Goal: Task Accomplishment & Management: Manage account settings

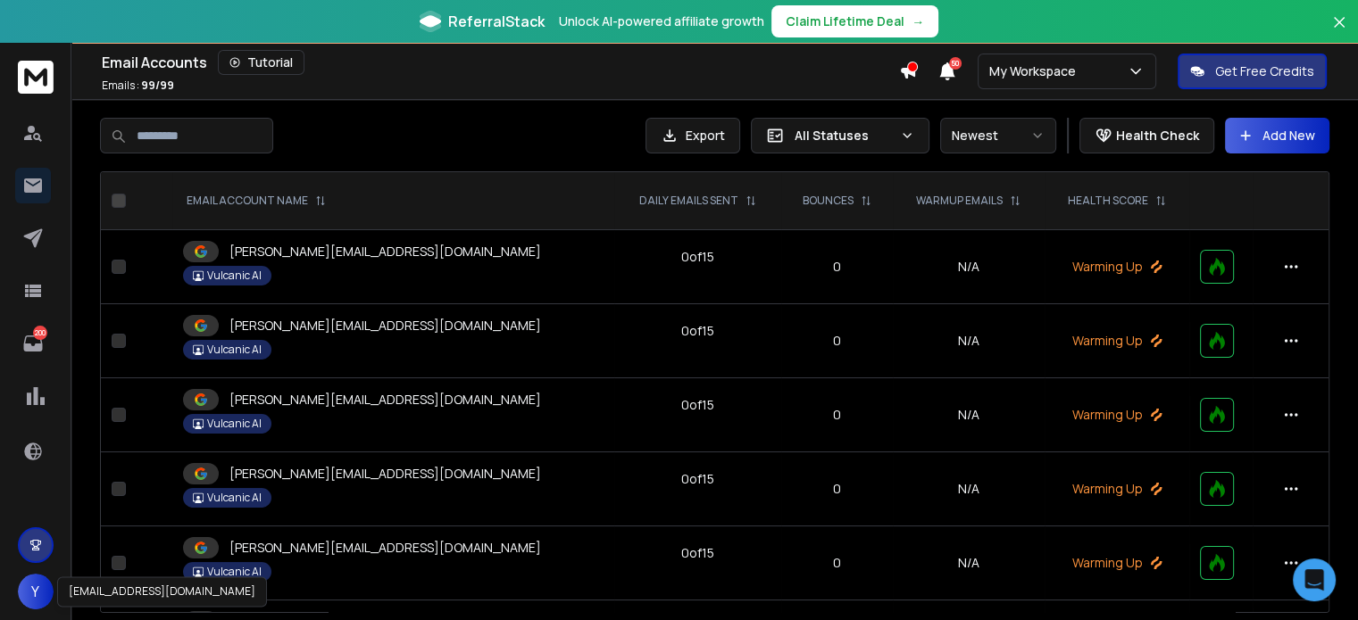
click at [36, 592] on span "Y" at bounding box center [36, 592] width 36 height 36
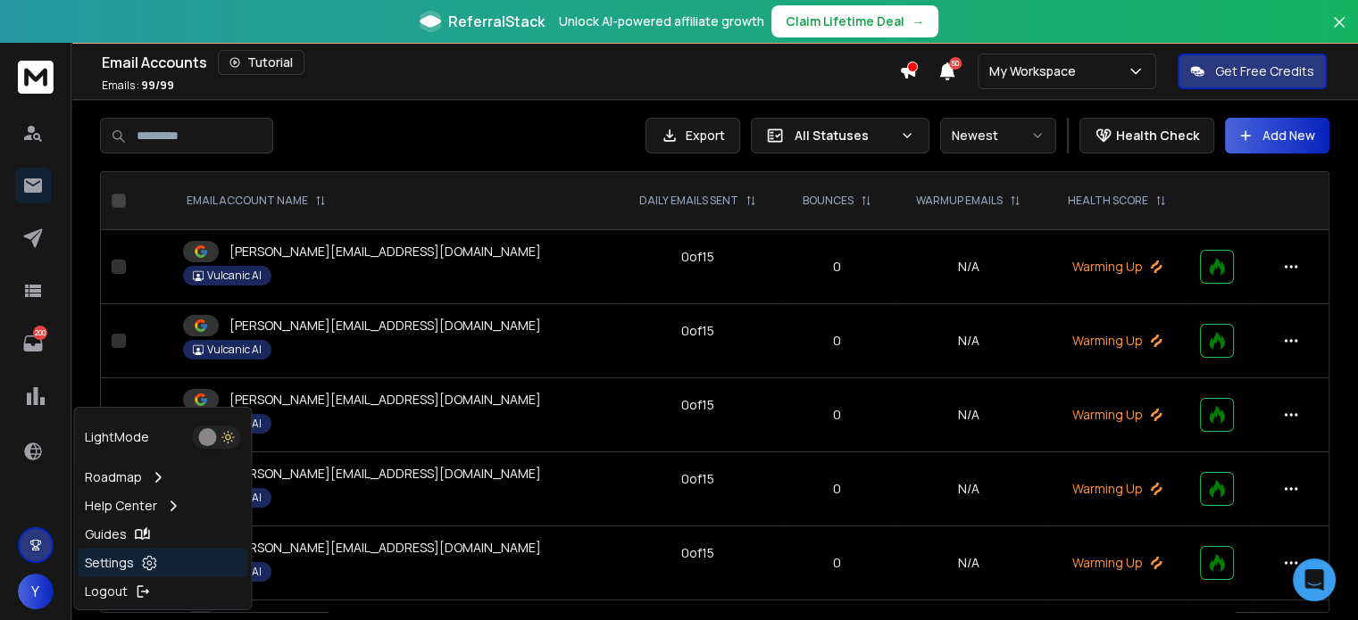
click at [160, 565] on div "Settings" at bounding box center [163, 563] width 170 height 29
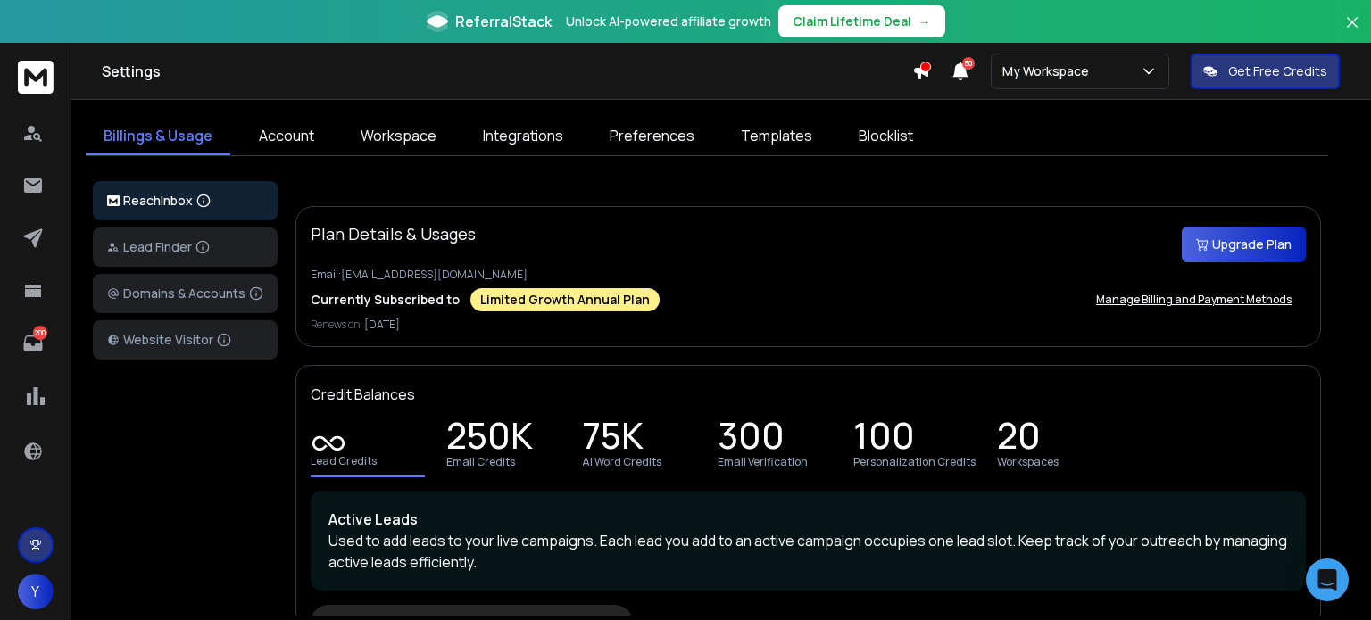
click at [421, 142] on link "Workspace" at bounding box center [399, 136] width 112 height 37
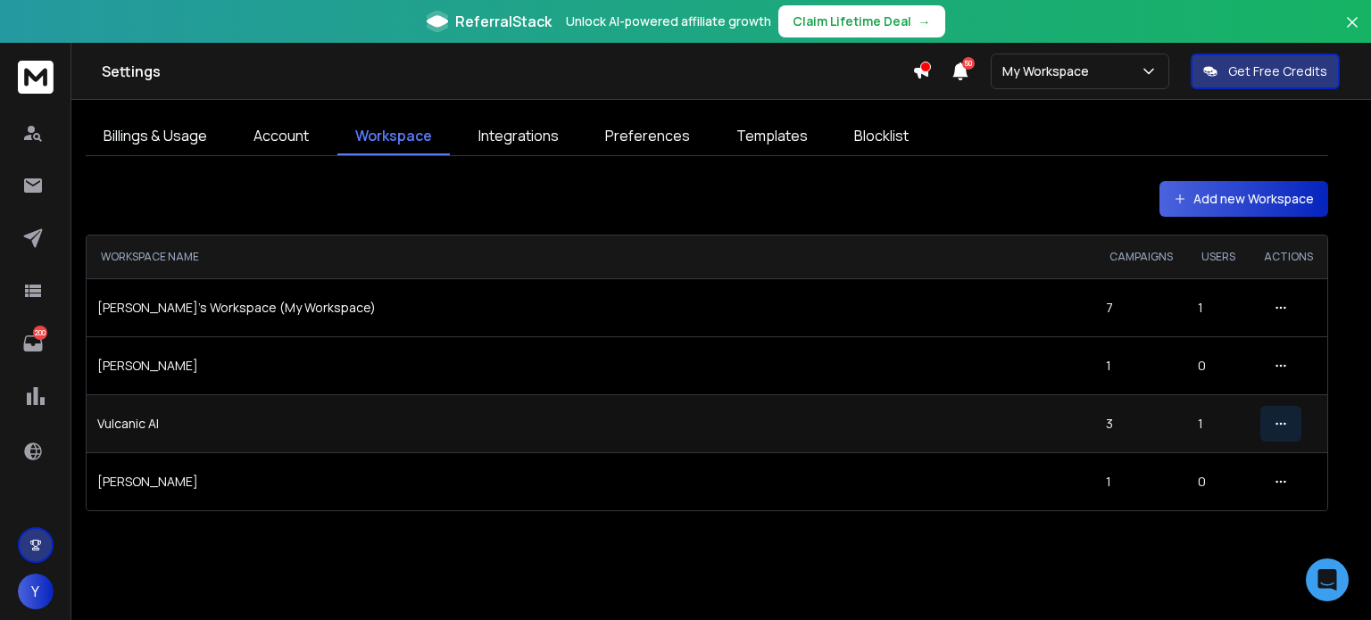
click at [1285, 422] on icon "button" at bounding box center [1281, 424] width 12 height 12
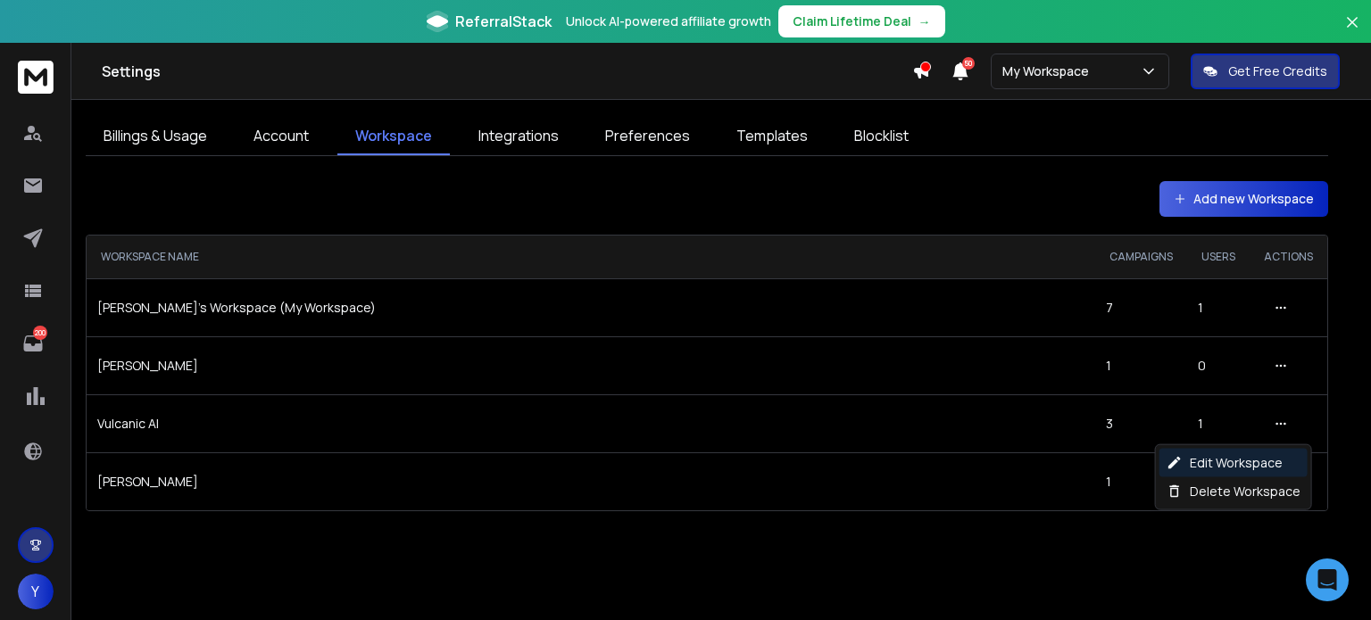
click at [1247, 463] on p "Edit Workspace" at bounding box center [1236, 463] width 93 height 18
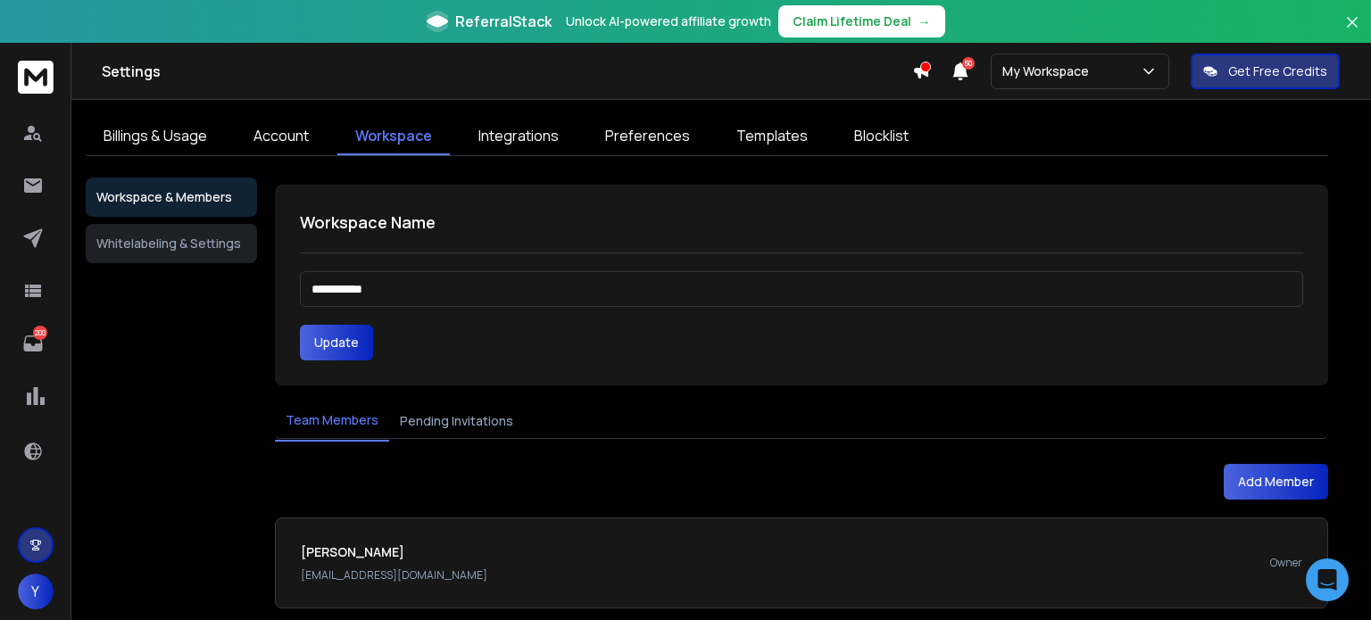
scroll to position [141, 0]
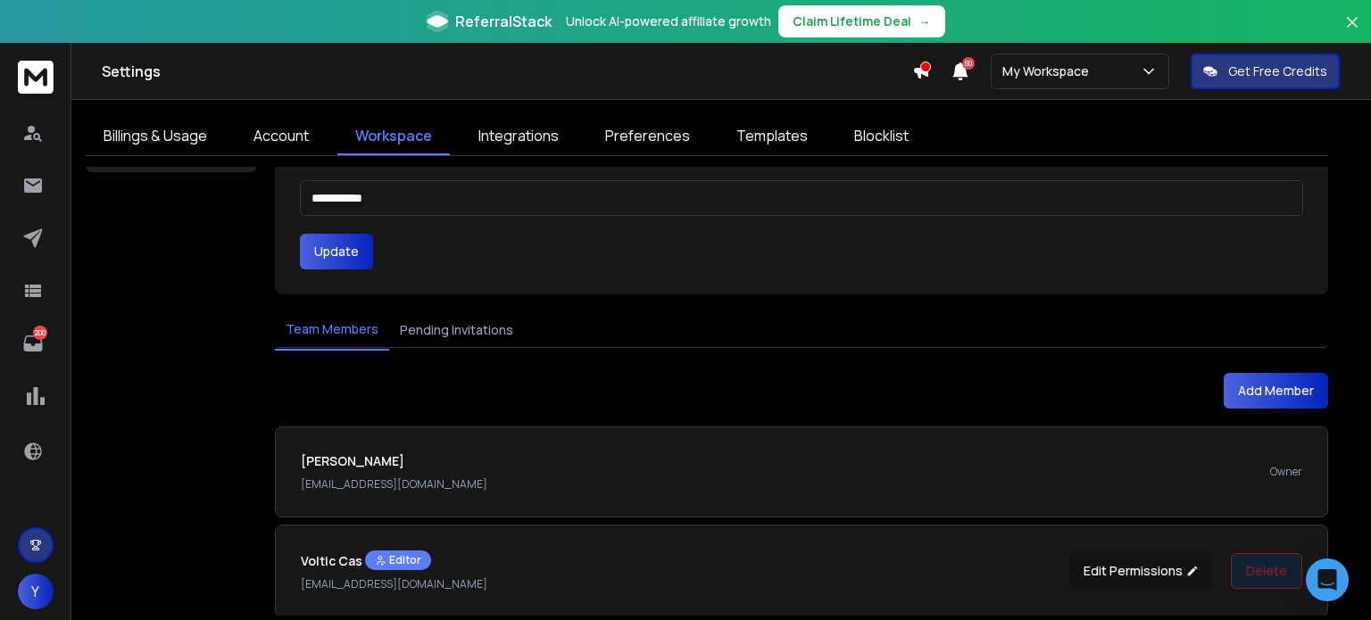
click at [1258, 566] on button "Delete" at bounding box center [1266, 571] width 71 height 36
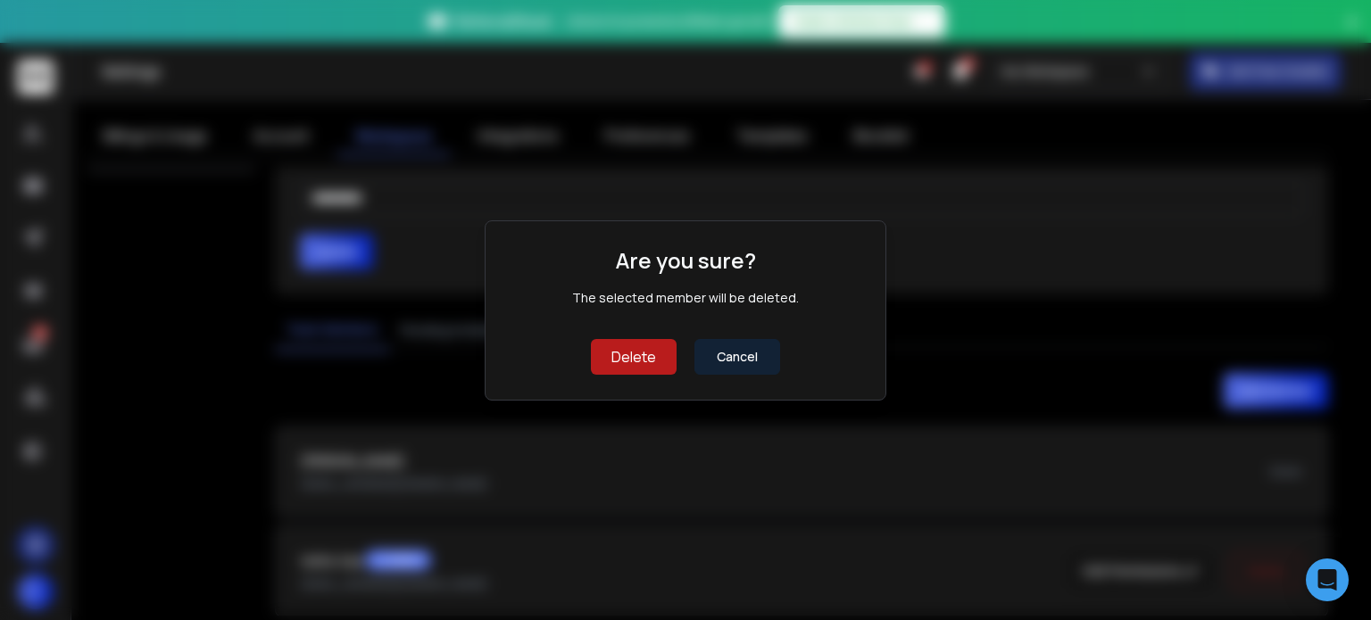
click at [628, 353] on button "Delete" at bounding box center [634, 357] width 86 height 36
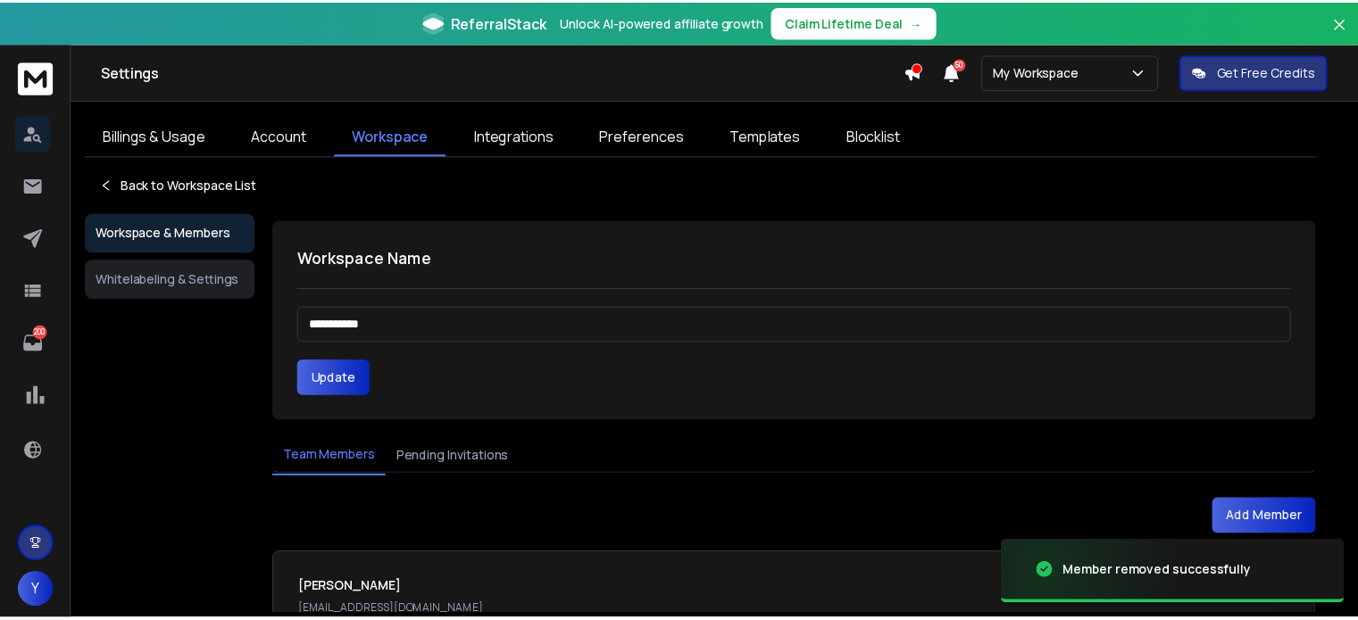
scroll to position [0, 0]
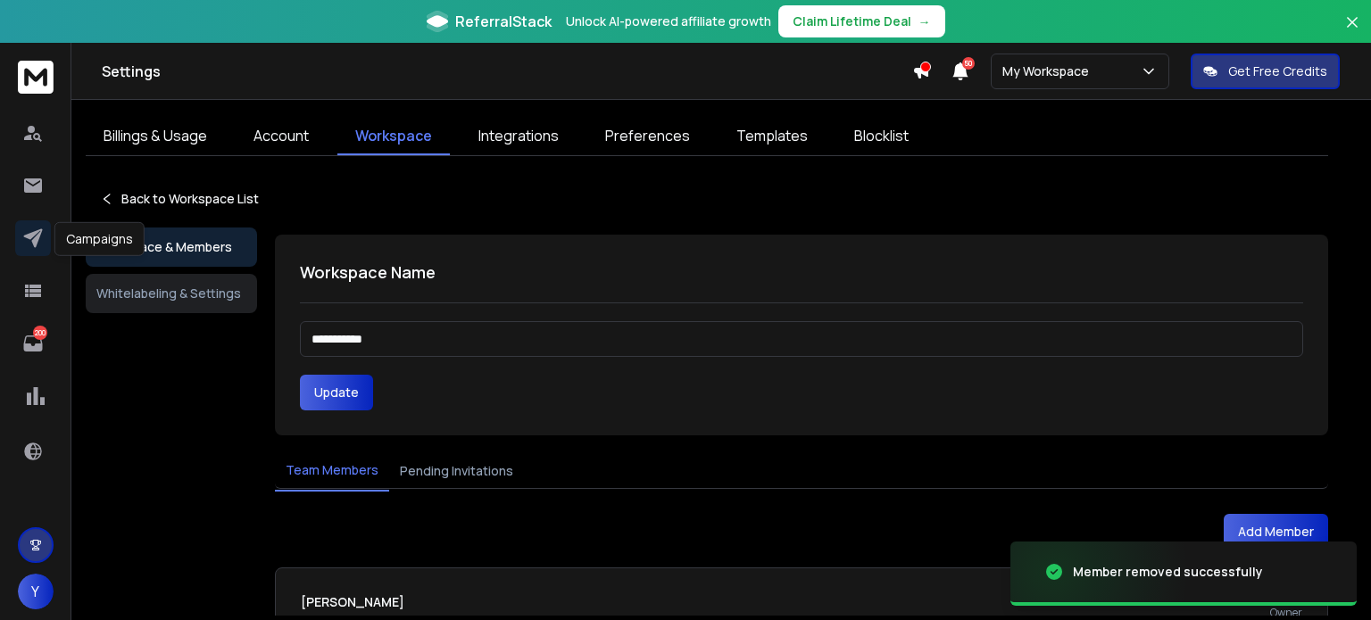
click at [36, 235] on icon at bounding box center [32, 238] width 19 height 19
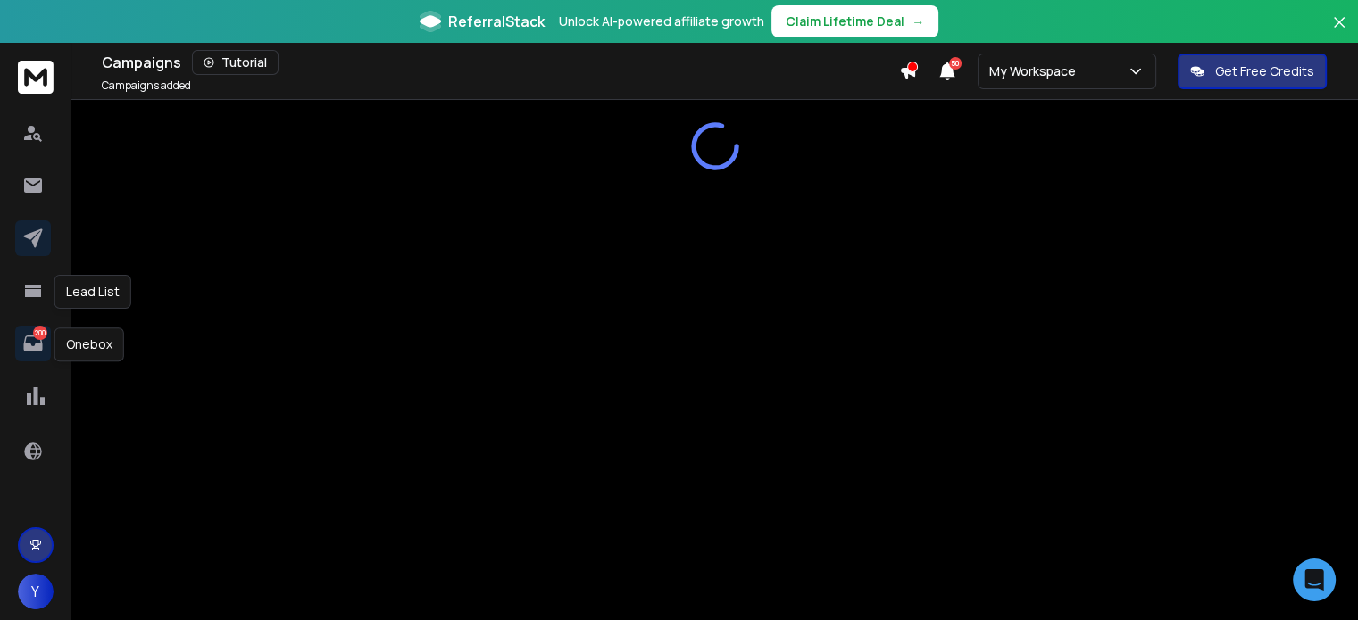
click at [32, 345] on icon at bounding box center [32, 343] width 21 height 21
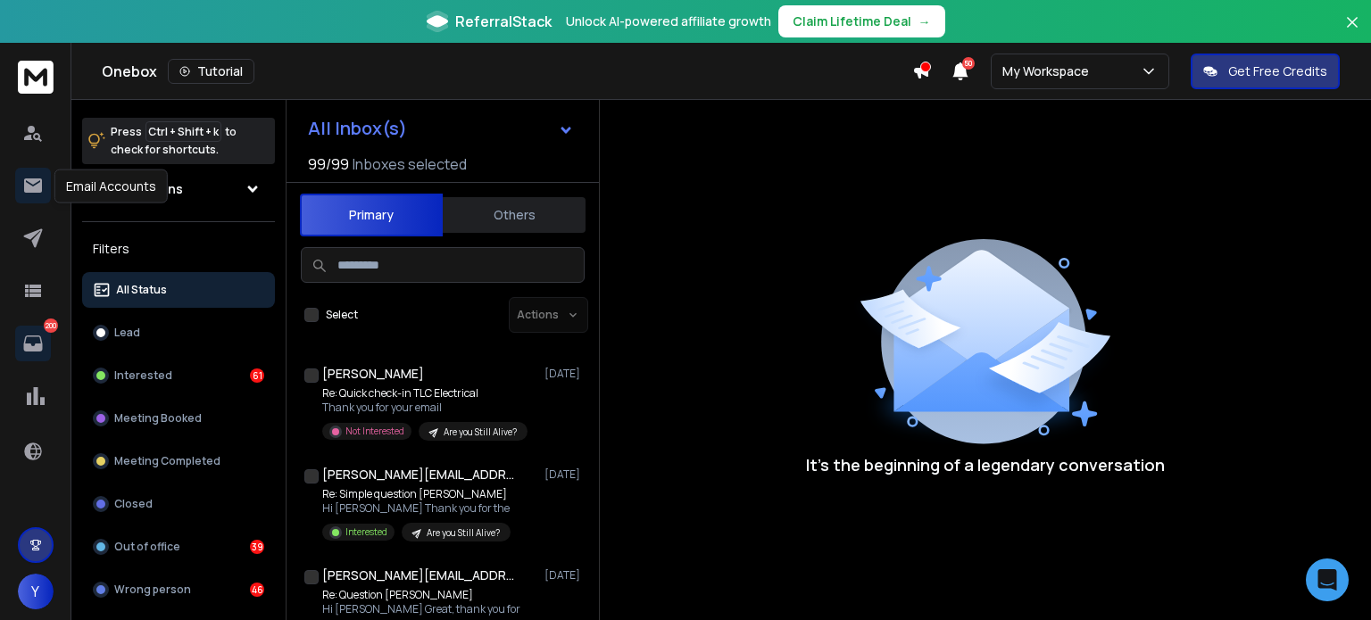
click at [33, 186] on icon at bounding box center [33, 186] width 18 height 14
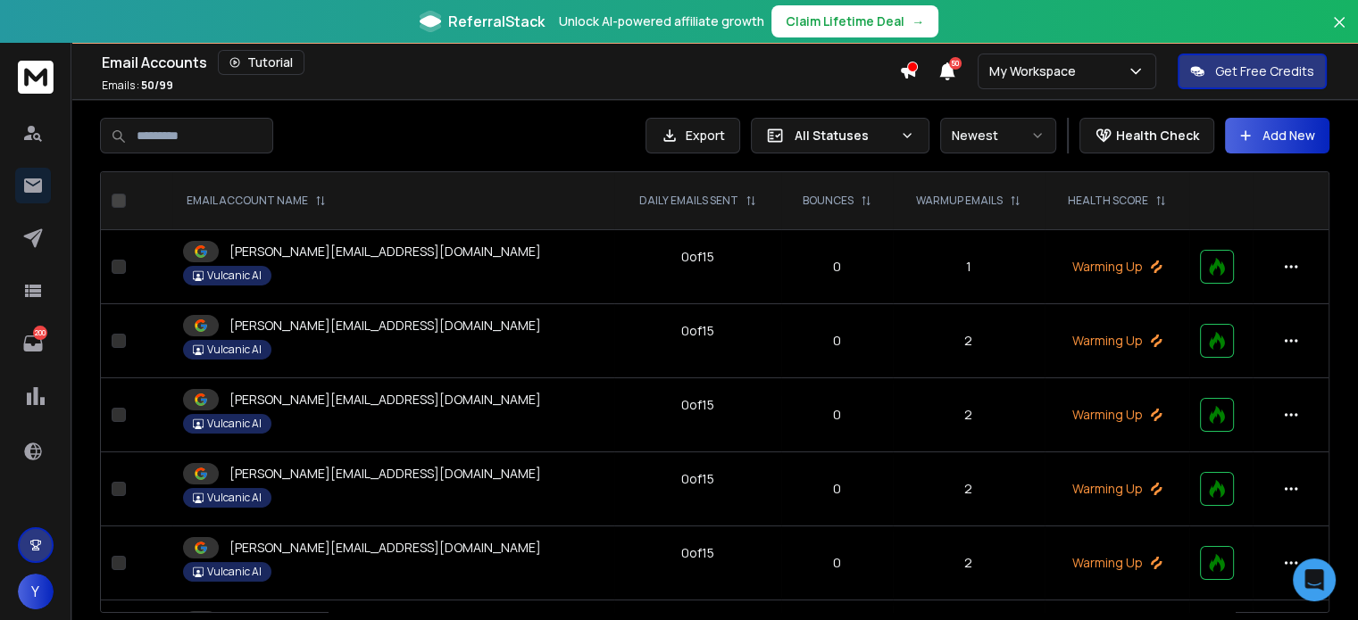
click at [483, 126] on div at bounding box center [367, 136] width 535 height 36
click at [600, 128] on div at bounding box center [367, 136] width 535 height 36
